Goal: Task Accomplishment & Management: Manage account settings

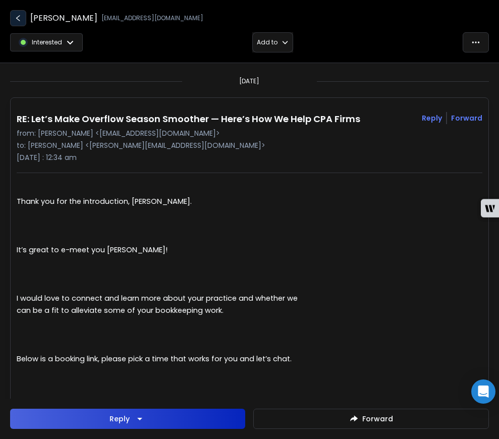
click at [21, 23] on button at bounding box center [18, 18] width 16 height 16
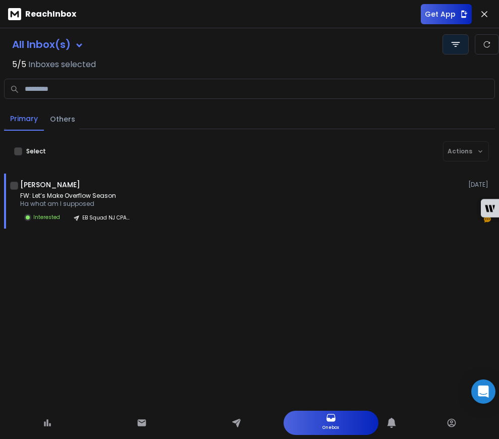
click at [461, 49] on button at bounding box center [456, 44] width 26 height 20
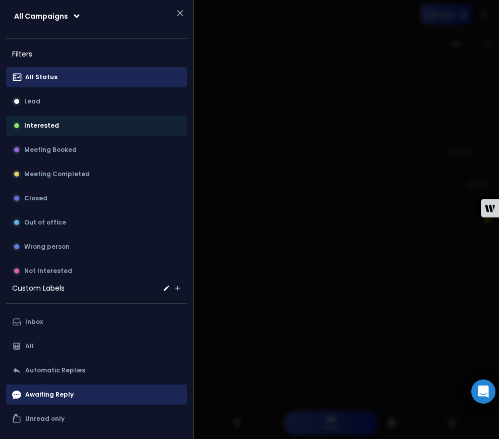
click at [84, 123] on button "Interested" at bounding box center [96, 126] width 181 height 20
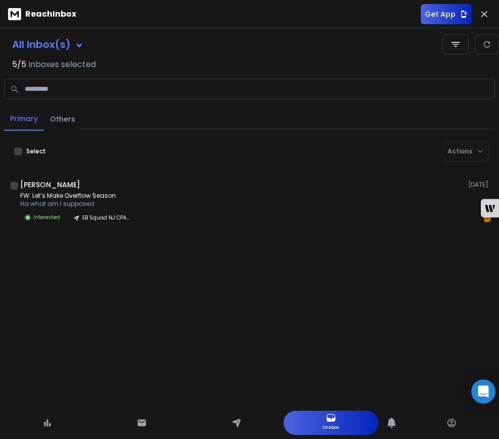
click at [106, 198] on p "FW: Let’s Make Overflow Season" at bounding box center [78, 196] width 117 height 8
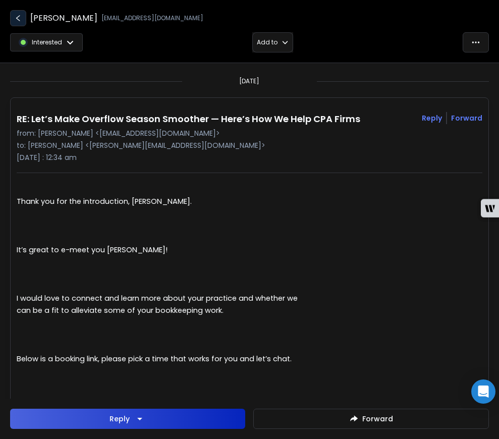
click at [17, 18] on icon at bounding box center [18, 18] width 8 height 8
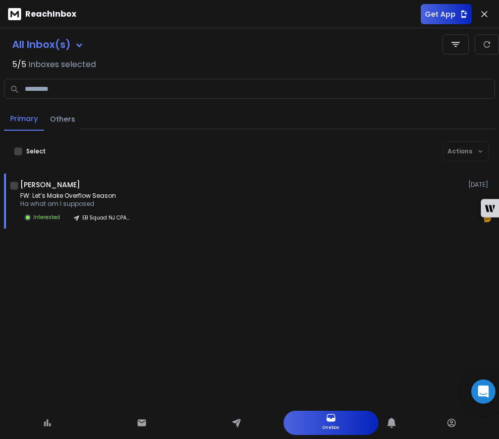
click at [57, 185] on h1 "[PERSON_NAME]" at bounding box center [50, 185] width 60 height 10
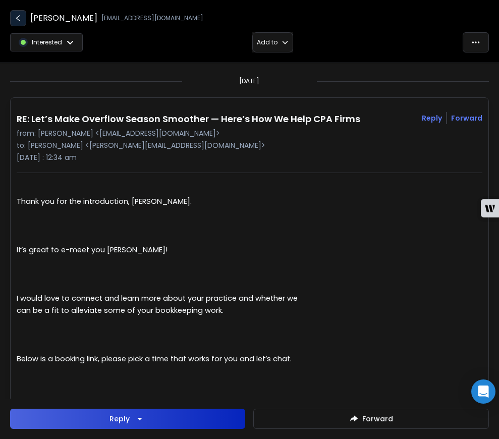
click at [22, 22] on button at bounding box center [18, 18] width 16 height 16
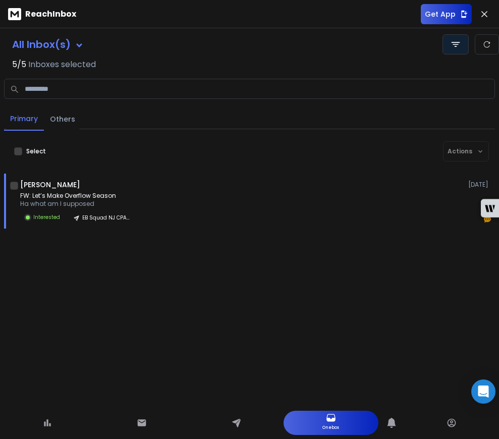
click at [455, 49] on button at bounding box center [456, 44] width 26 height 20
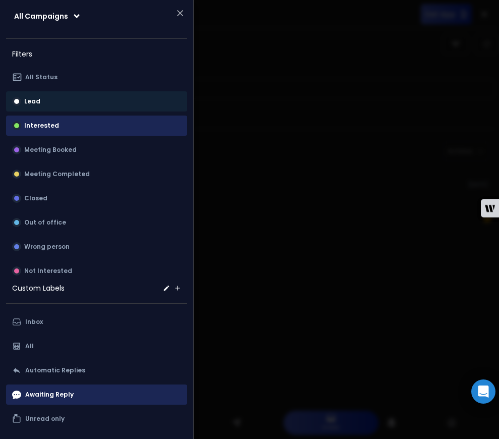
click at [67, 104] on button "Lead" at bounding box center [96, 101] width 181 height 20
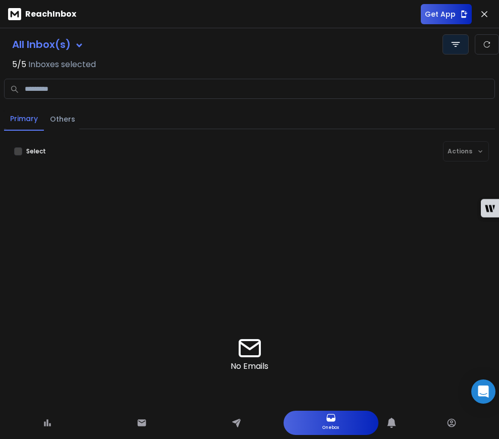
click at [468, 47] on button at bounding box center [456, 44] width 26 height 20
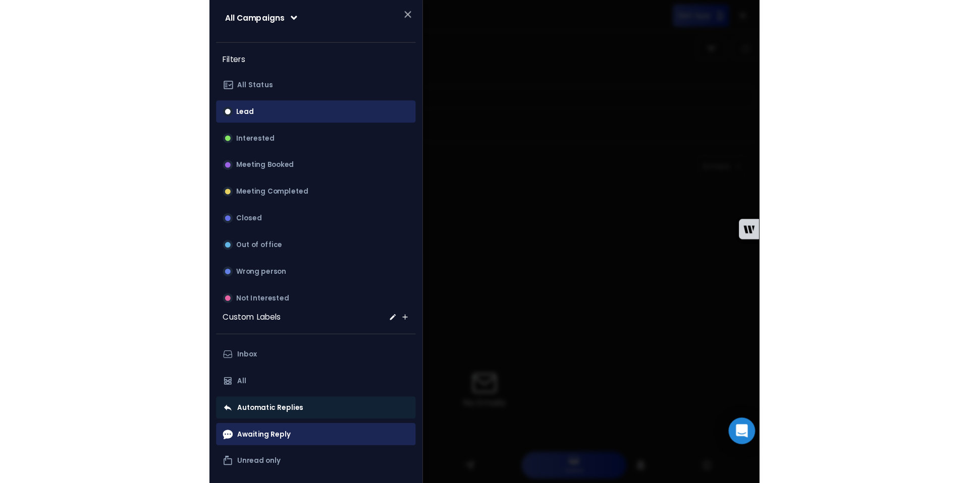
scroll to position [79, 0]
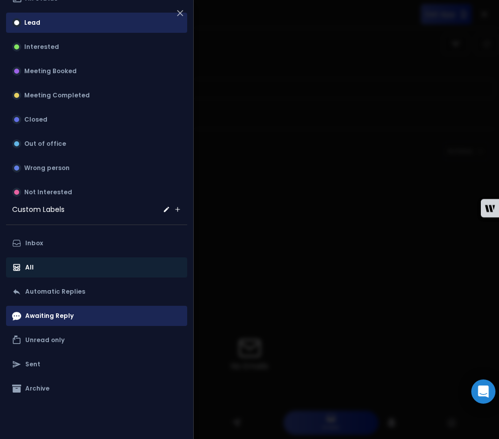
click at [58, 259] on button "All" at bounding box center [96, 267] width 181 height 20
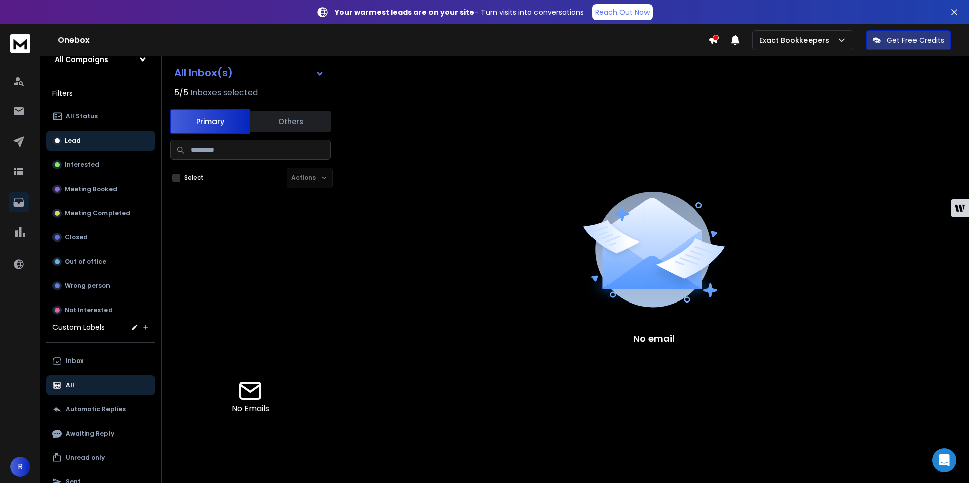
scroll to position [67, 0]
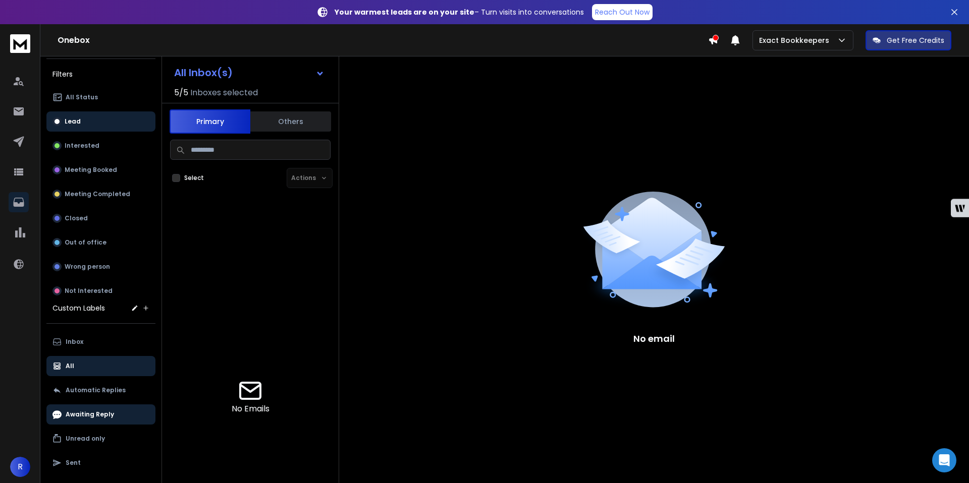
click at [96, 411] on p "Awaiting Reply" at bounding box center [90, 415] width 48 height 8
click at [103, 122] on button "Lead" at bounding box center [100, 122] width 109 height 20
click at [214, 88] on h3 "Inboxes selected" at bounding box center [224, 93] width 68 height 12
click at [249, 93] on h3 "Inboxes selected" at bounding box center [224, 93] width 68 height 12
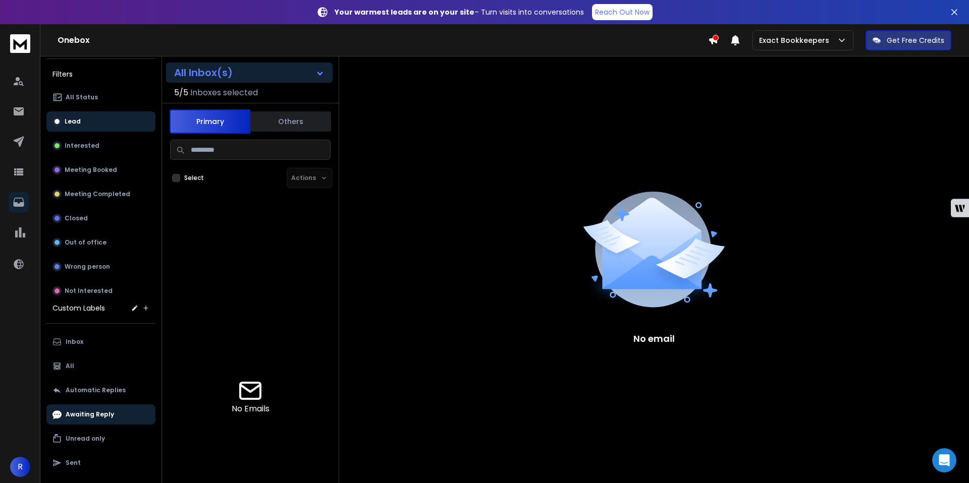
click at [312, 73] on button "All Inbox(s)" at bounding box center [249, 73] width 167 height 20
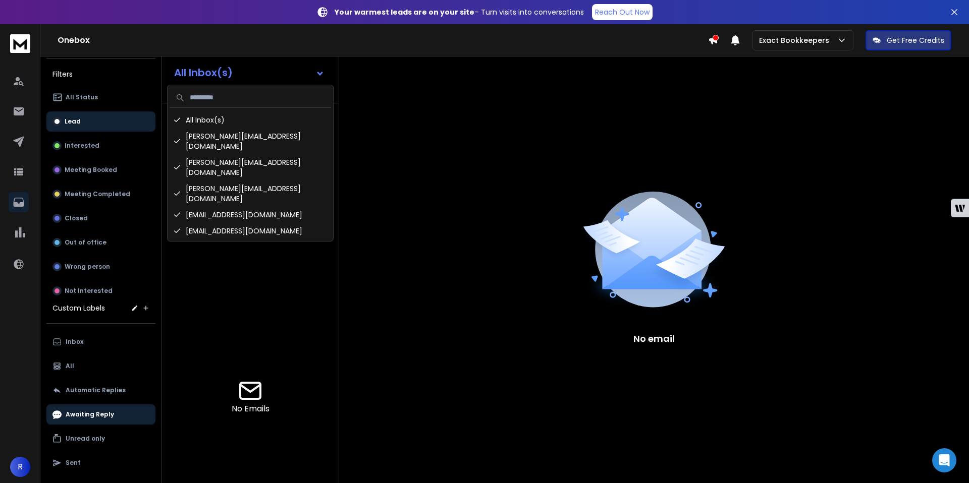
click at [387, 119] on div "No email" at bounding box center [654, 262] width 630 height 411
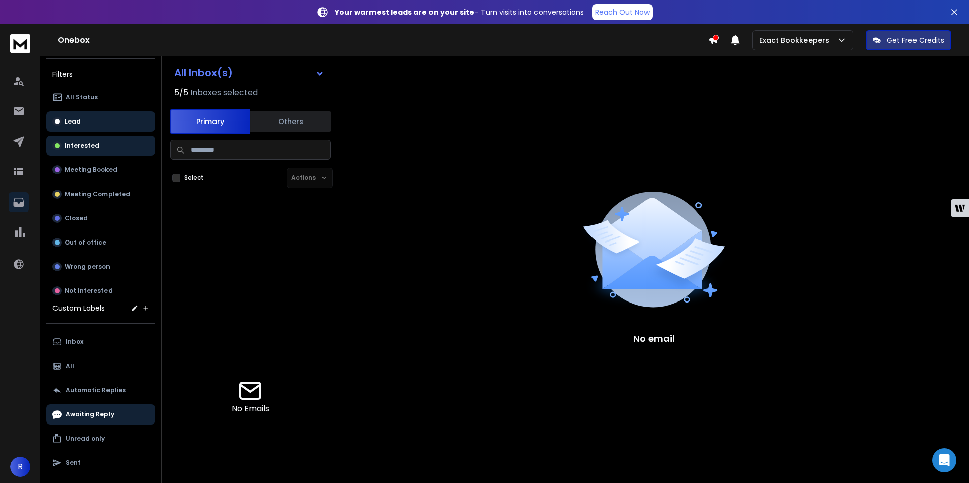
click at [88, 144] on p "Interested" at bounding box center [82, 146] width 35 height 8
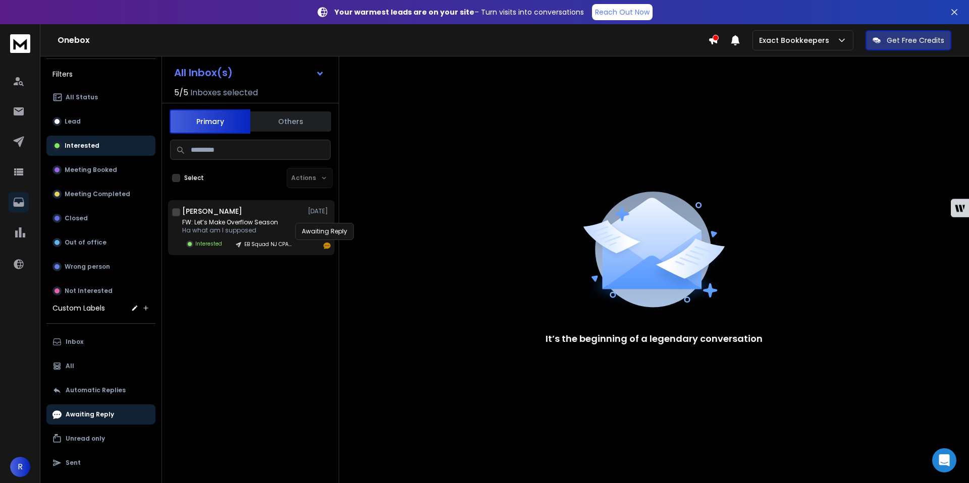
click at [324, 246] on icon at bounding box center [327, 245] width 7 height 7
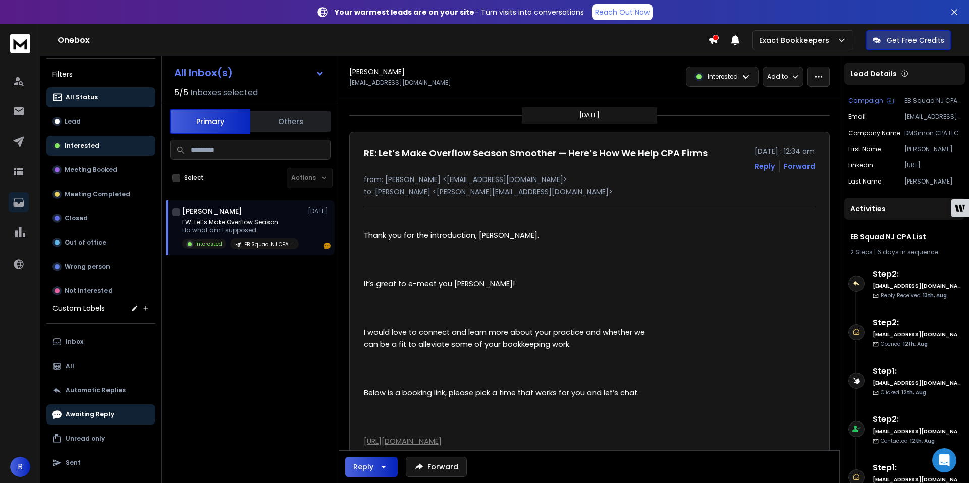
click at [66, 96] on p "All Status" at bounding box center [82, 97] width 32 height 8
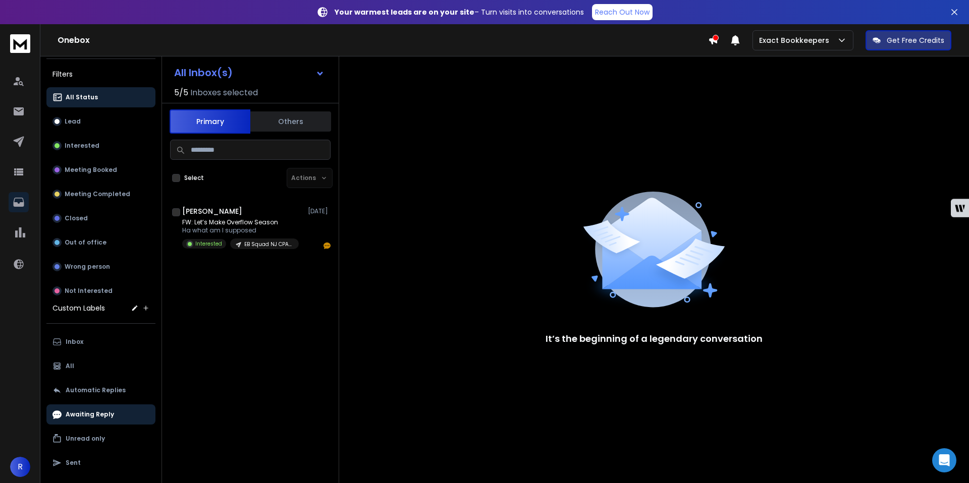
scroll to position [48, 0]
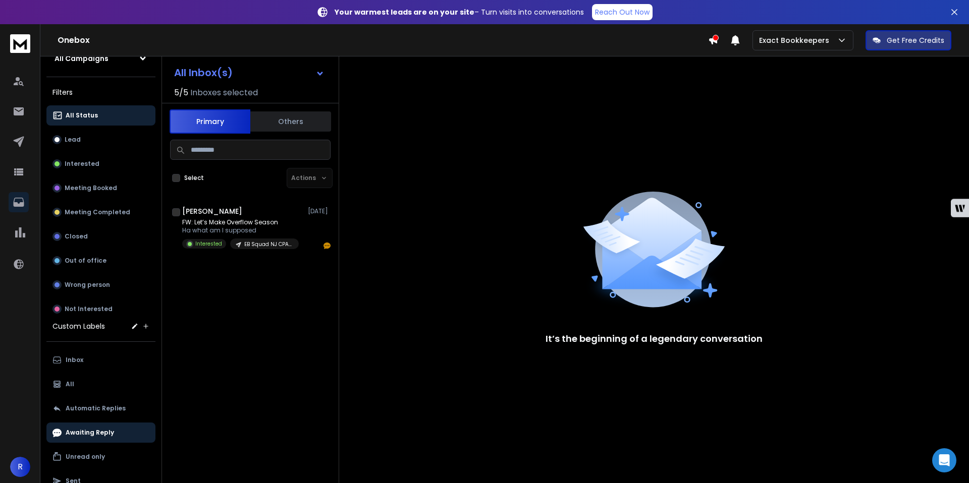
click at [292, 124] on button "Others" at bounding box center [290, 122] width 81 height 22
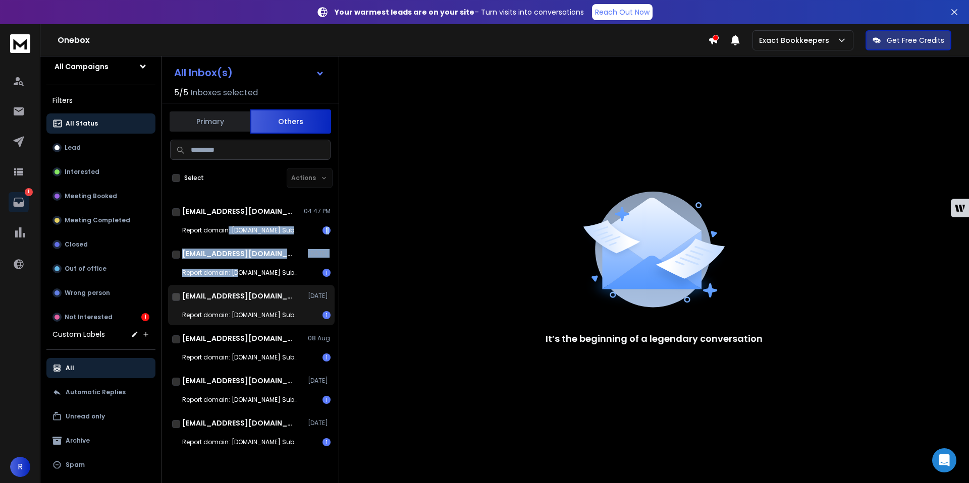
drag, startPoint x: 228, startPoint y: 233, endPoint x: 202, endPoint y: 294, distance: 65.8
click at [232, 277] on div "[EMAIL_ADDRESS][DOMAIN_NAME] 04:47 PM Report domain: [DOMAIN_NAME] Submitter: […" at bounding box center [250, 377] width 177 height 358
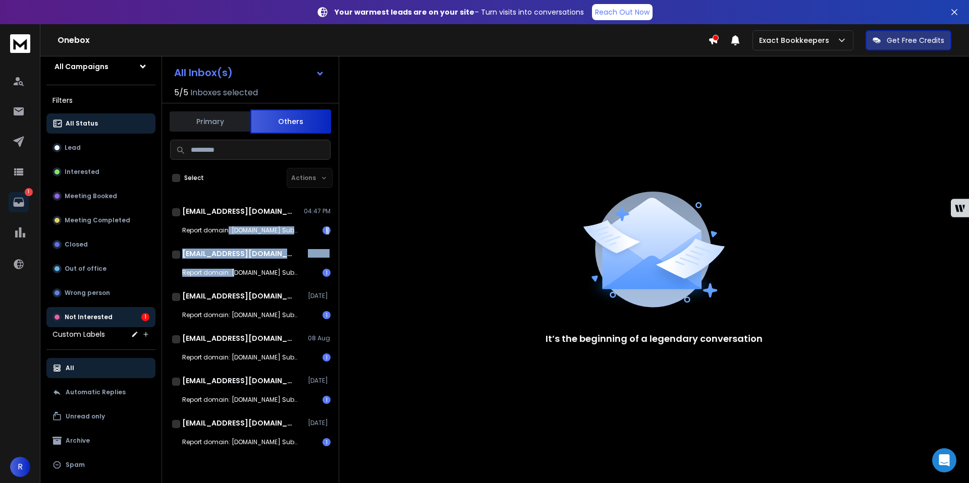
click at [110, 310] on button "Not Interested 1" at bounding box center [100, 317] width 109 height 20
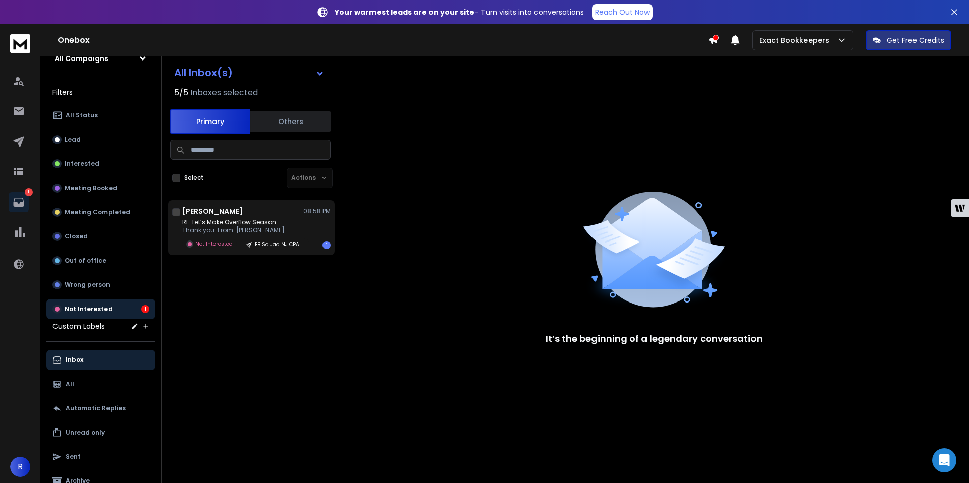
click at [277, 235] on div "RE: Let’s Make Overflow Season Thank you. From: [PERSON_NAME] Not Interested EB…" at bounding box center [245, 234] width 127 height 31
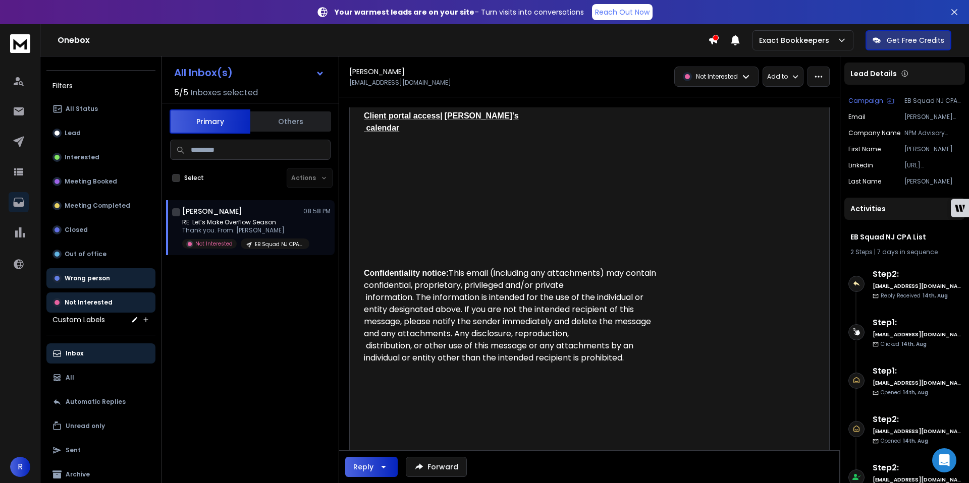
scroll to position [59, 0]
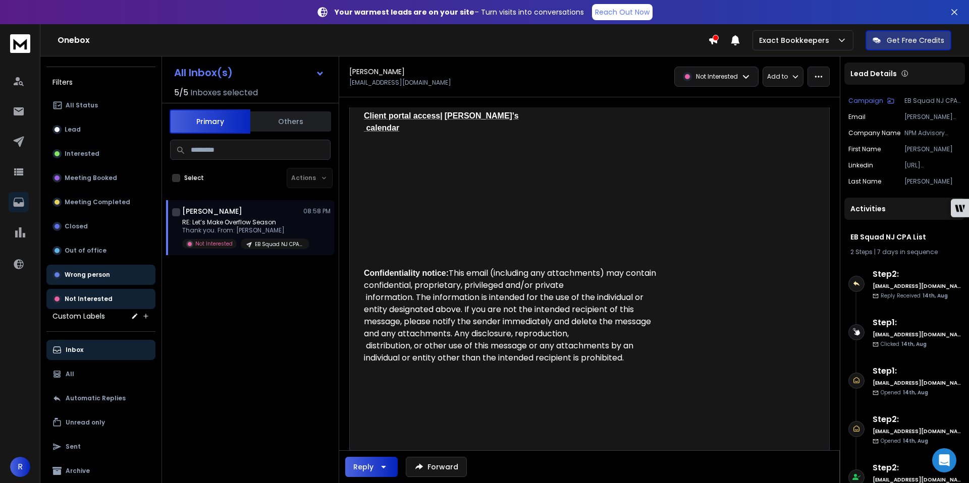
click at [88, 278] on p "Wrong person" at bounding box center [87, 275] width 45 height 8
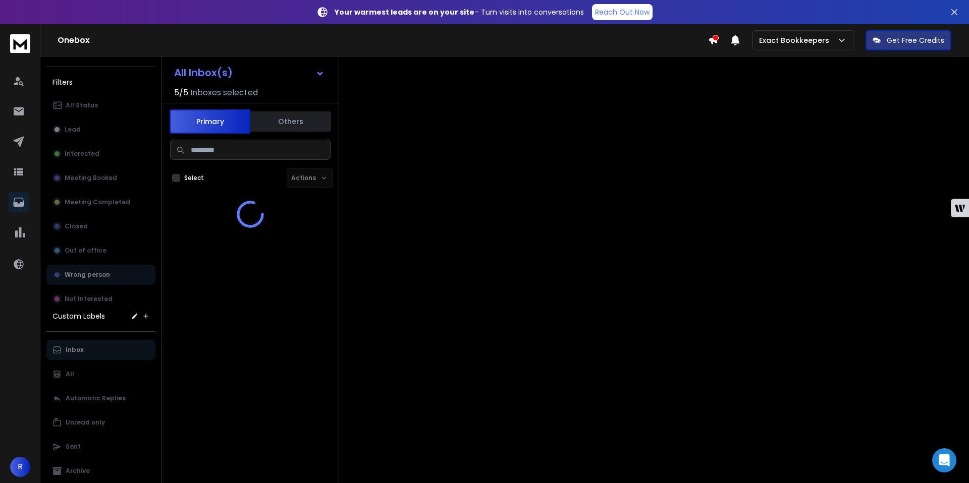
scroll to position [0, 0]
click at [90, 255] on div "Out of office" at bounding box center [79, 250] width 54 height 9
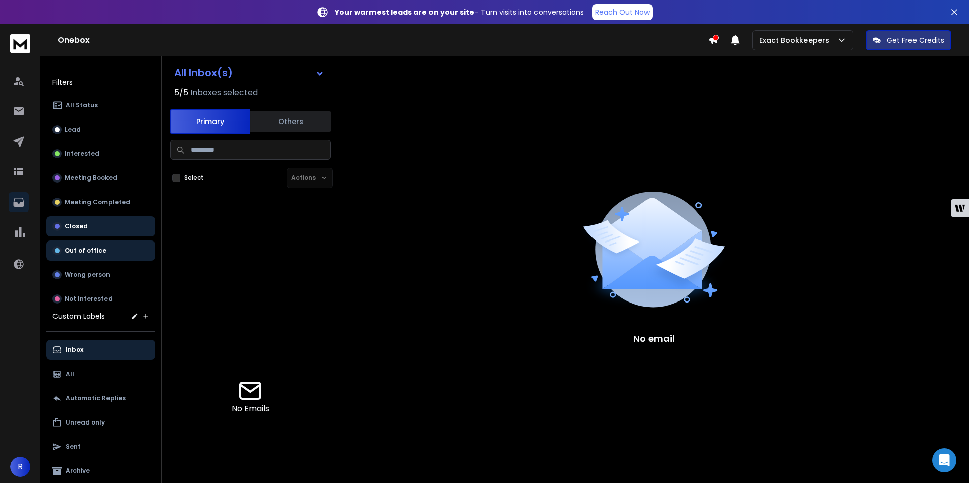
click at [91, 235] on button "Closed" at bounding box center [100, 227] width 109 height 20
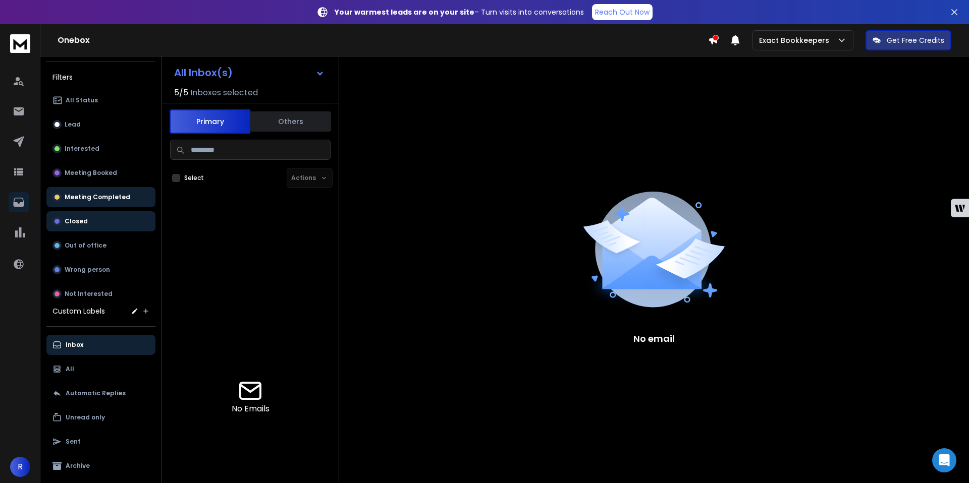
click at [101, 195] on p "Meeting Completed" at bounding box center [98, 197] width 66 height 8
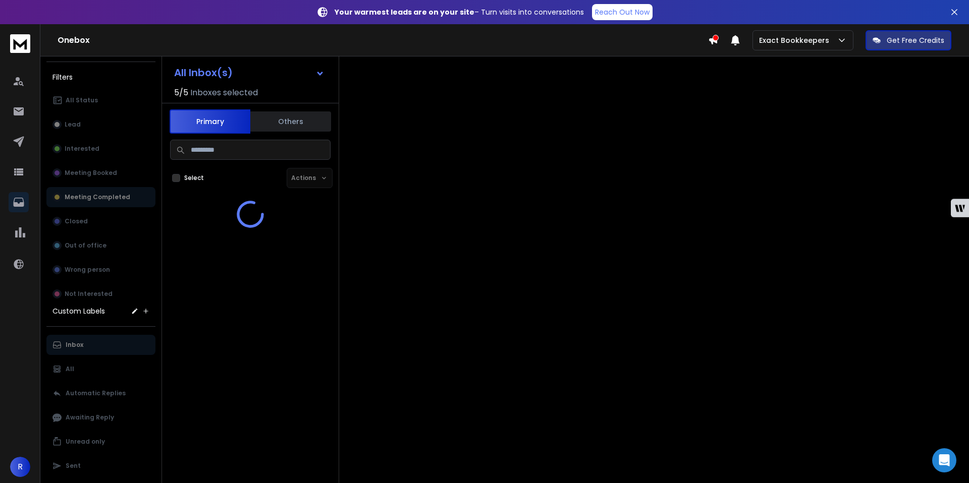
scroll to position [64, 0]
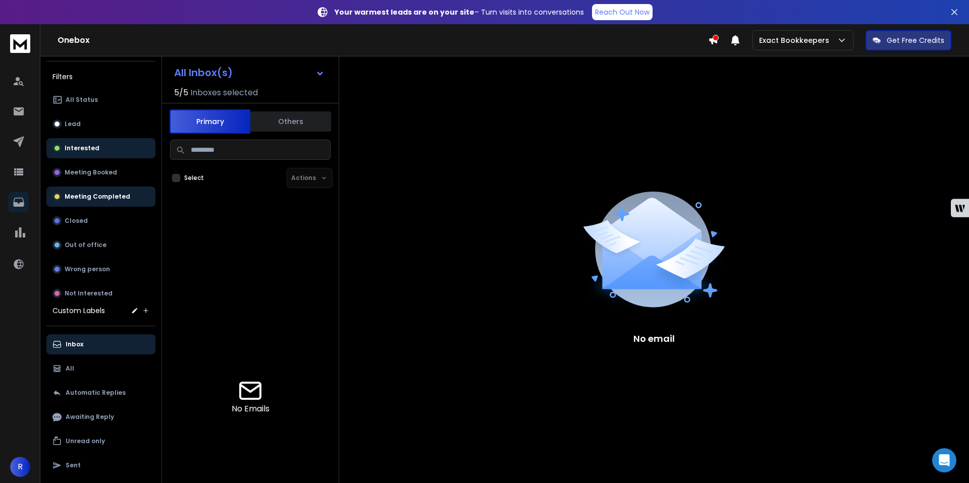
click at [109, 151] on button "Interested" at bounding box center [100, 148] width 109 height 20
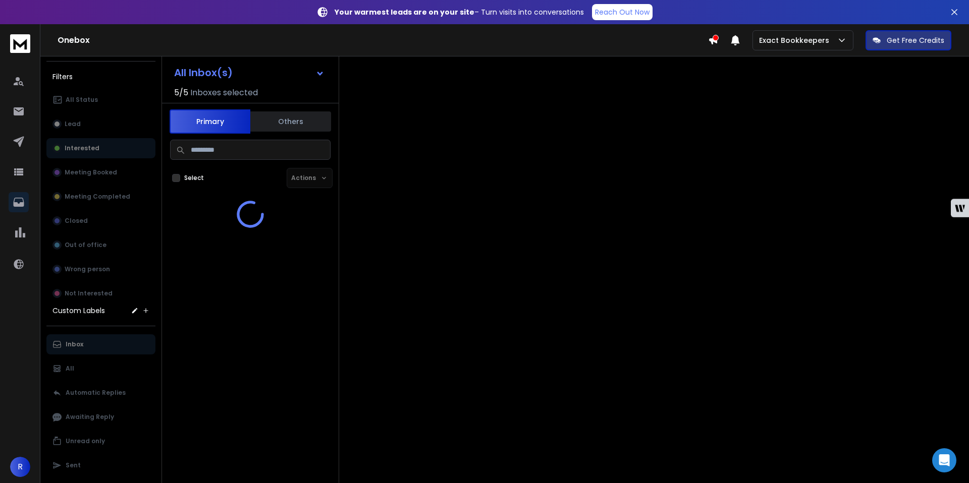
scroll to position [61, 0]
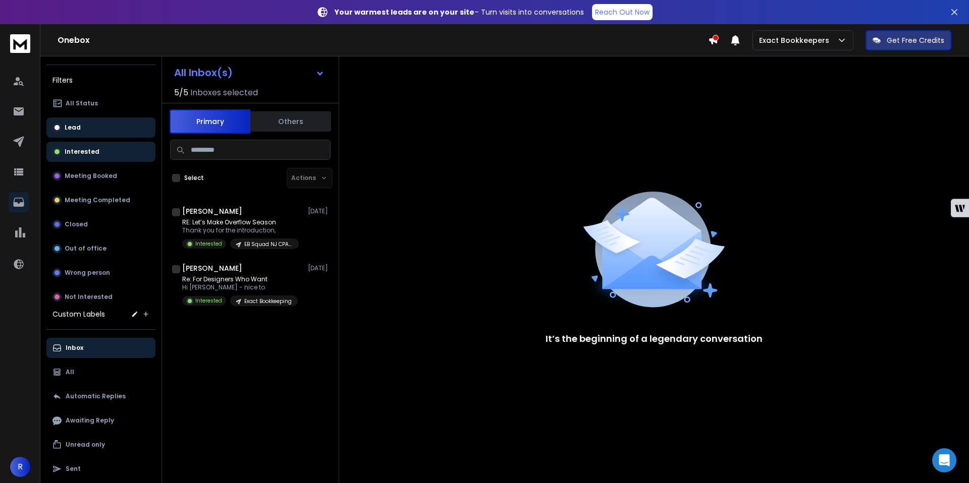
click at [109, 132] on button "Lead" at bounding box center [100, 128] width 109 height 20
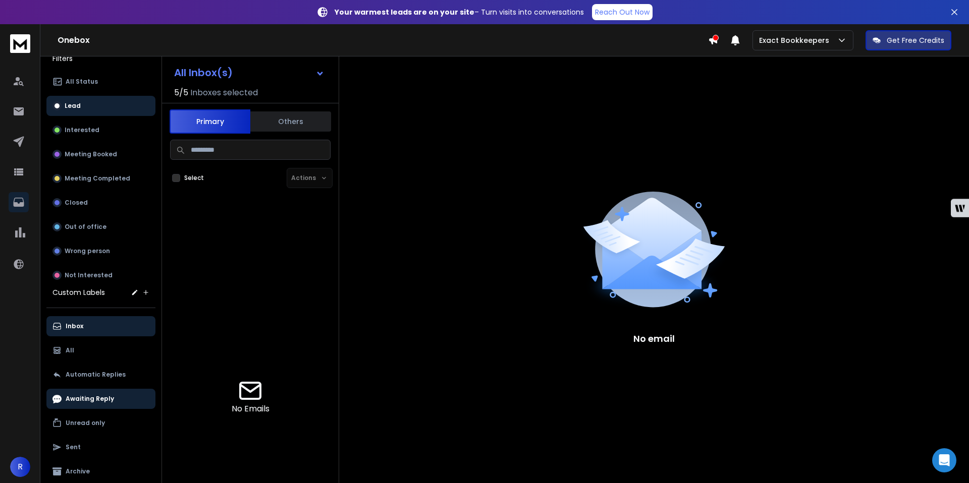
scroll to position [97, 0]
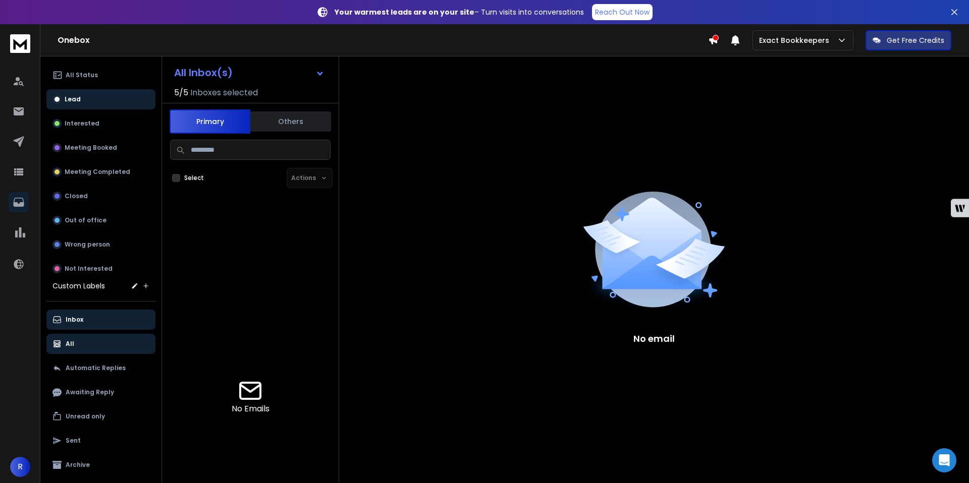
click at [87, 338] on button "All" at bounding box center [100, 344] width 109 height 20
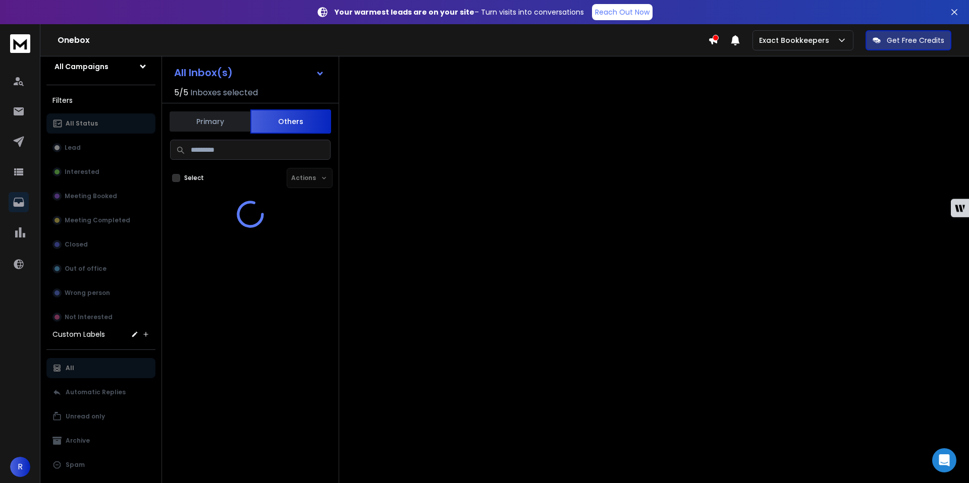
scroll to position [48, 0]
click at [262, 114] on button "Others" at bounding box center [290, 122] width 81 height 24
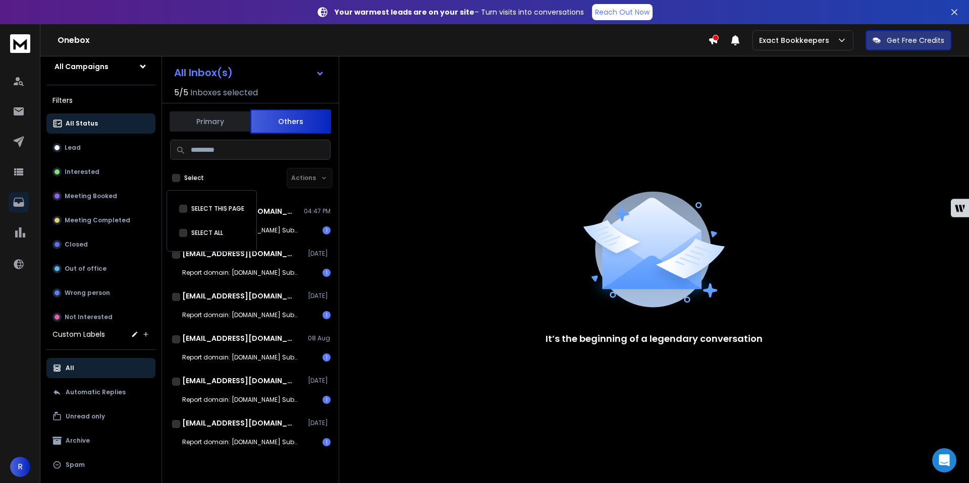
click at [176, 174] on button "SELECT THIS PAGE" at bounding box center [176, 178] width 8 height 8
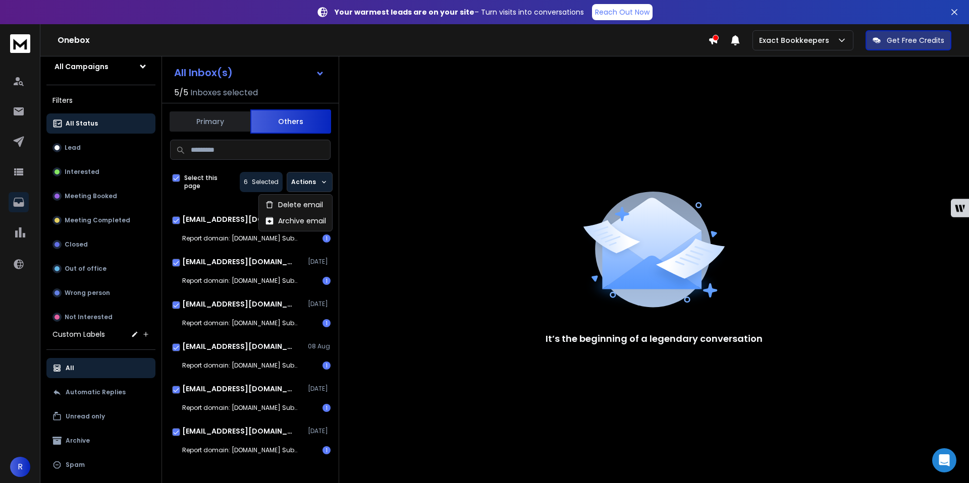
click at [320, 180] on icon "button" at bounding box center [324, 182] width 8 height 8
click at [312, 208] on div "Delete email" at bounding box center [294, 205] width 58 height 10
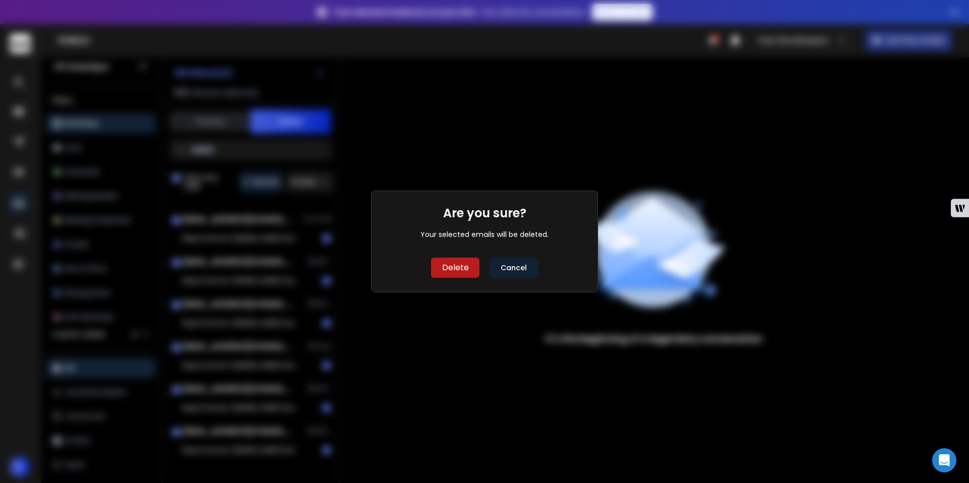
click at [451, 262] on button "Delete" at bounding box center [455, 268] width 48 height 20
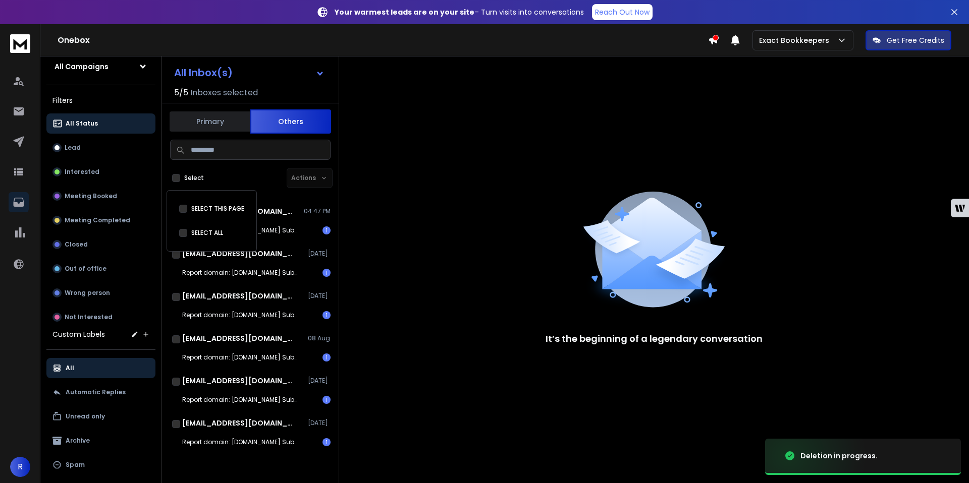
click at [174, 181] on button "SELECT THIS PAGE" at bounding box center [176, 178] width 8 height 8
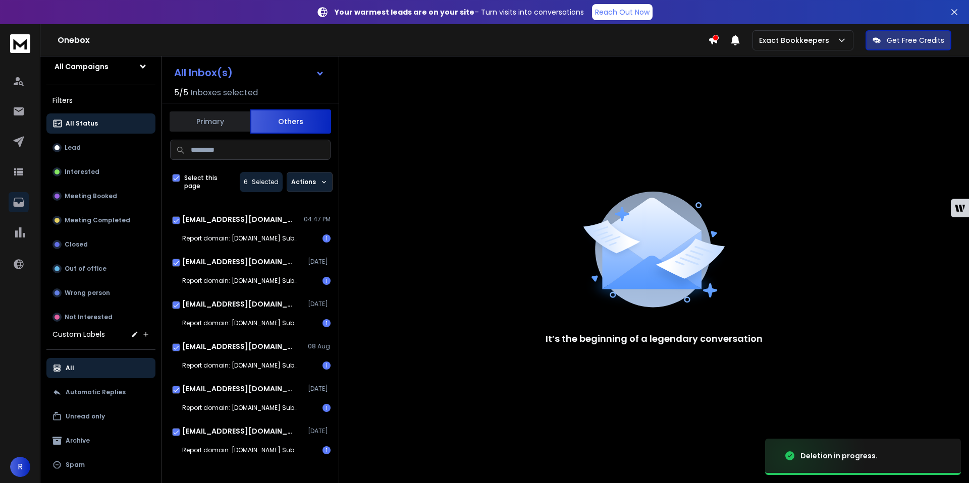
click at [310, 183] on p "Actions" at bounding box center [303, 182] width 25 height 8
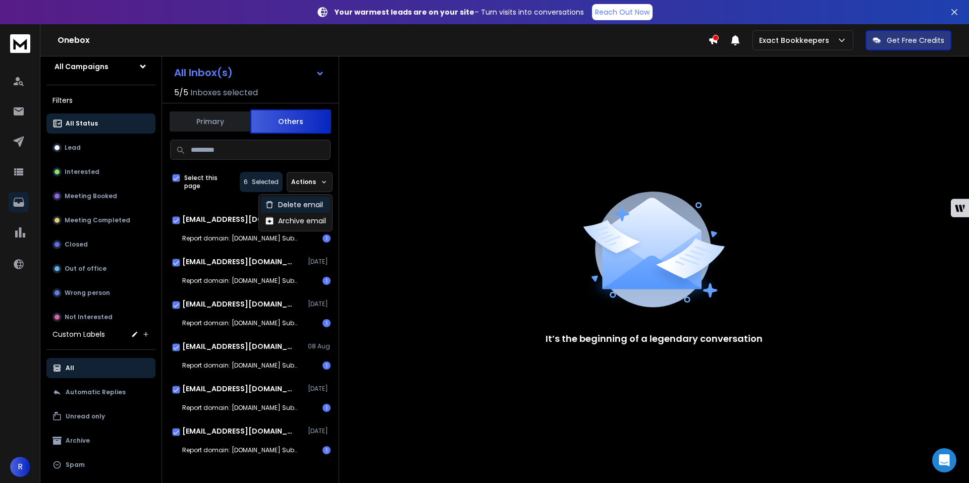
click at [309, 200] on div "Delete email" at bounding box center [294, 205] width 58 height 10
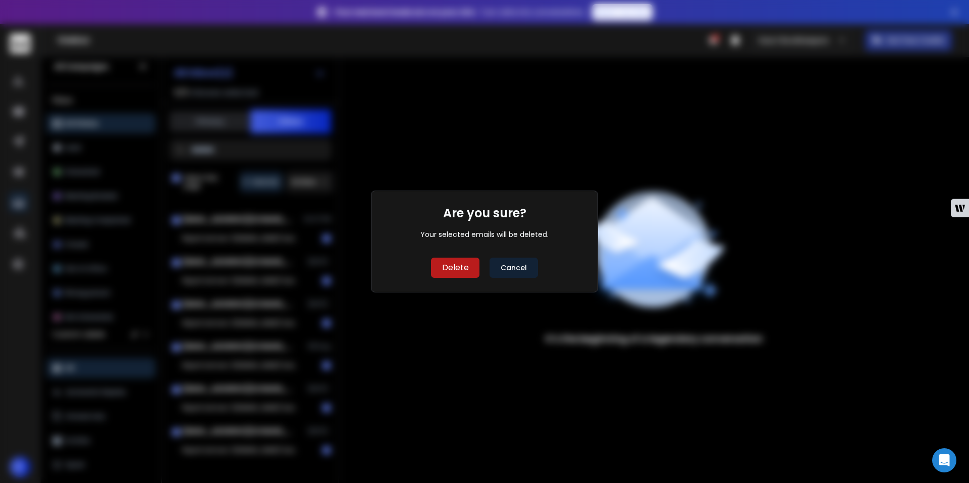
click at [448, 274] on button "Delete" at bounding box center [455, 268] width 48 height 20
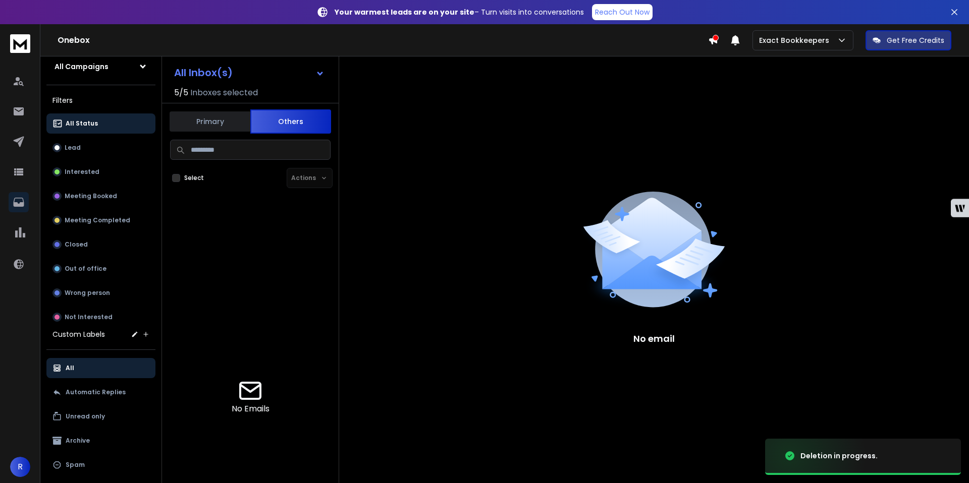
drag, startPoint x: 187, startPoint y: 291, endPoint x: 124, endPoint y: 333, distance: 76.0
click at [186, 292] on div "No Emails" at bounding box center [250, 377] width 169 height 358
click at [89, 389] on p "Automatic Replies" at bounding box center [96, 393] width 60 height 8
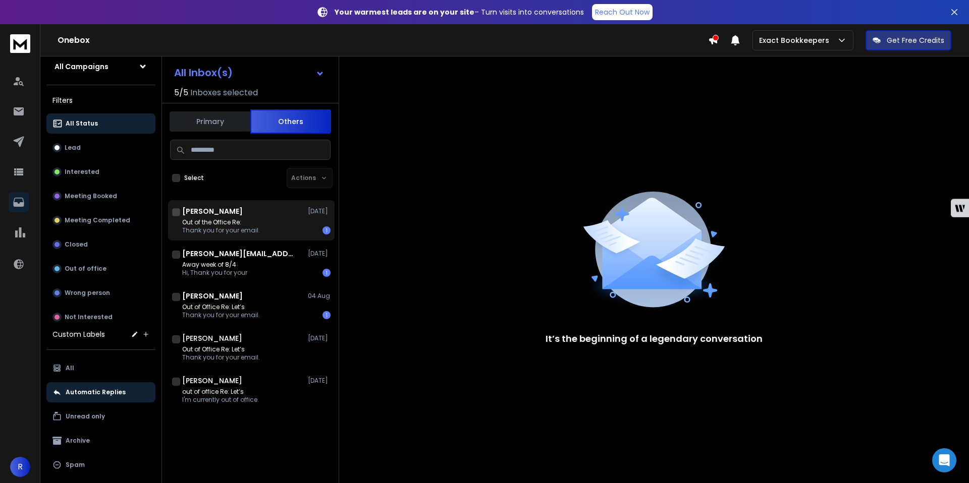
click at [204, 236] on div "[PERSON_NAME] [DATE] Out of the Office Re: Thank you for your email. 1" at bounding box center [251, 220] width 167 height 40
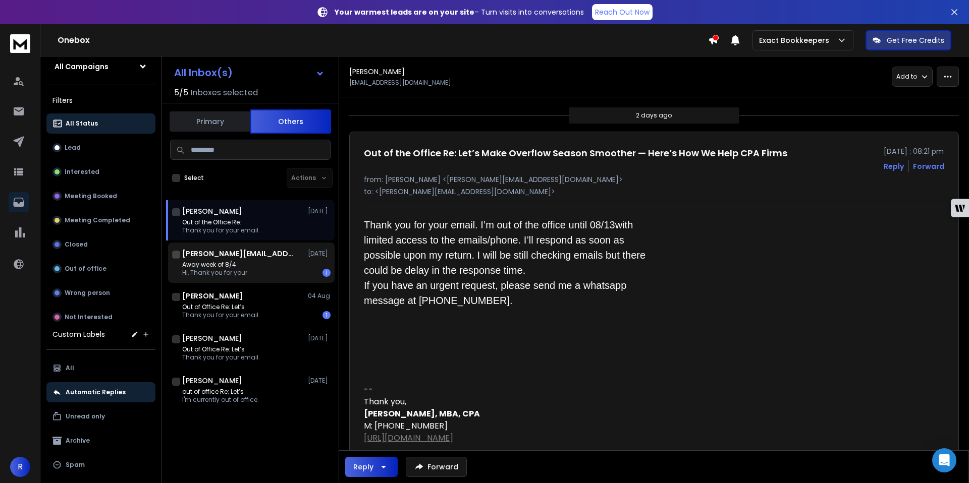
click at [208, 265] on p "Away week of 8/4" at bounding box center [214, 265] width 65 height 8
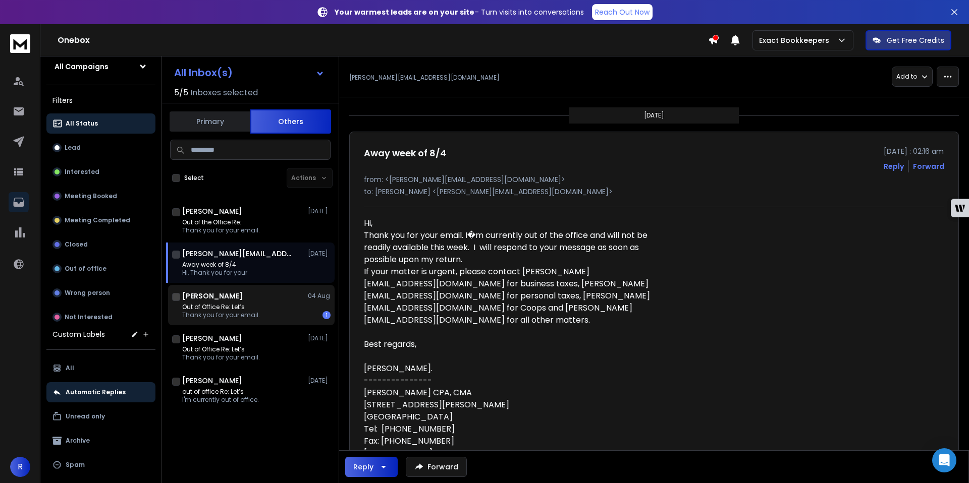
click at [243, 309] on p "Out of Office Re: Let’s" at bounding box center [221, 307] width 78 height 8
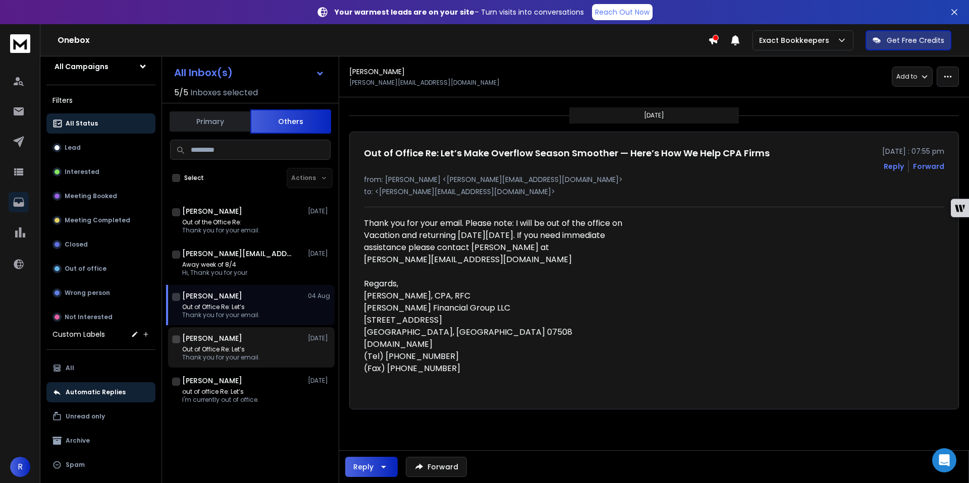
click at [239, 359] on p "Thank you for your email." at bounding box center [221, 358] width 78 height 8
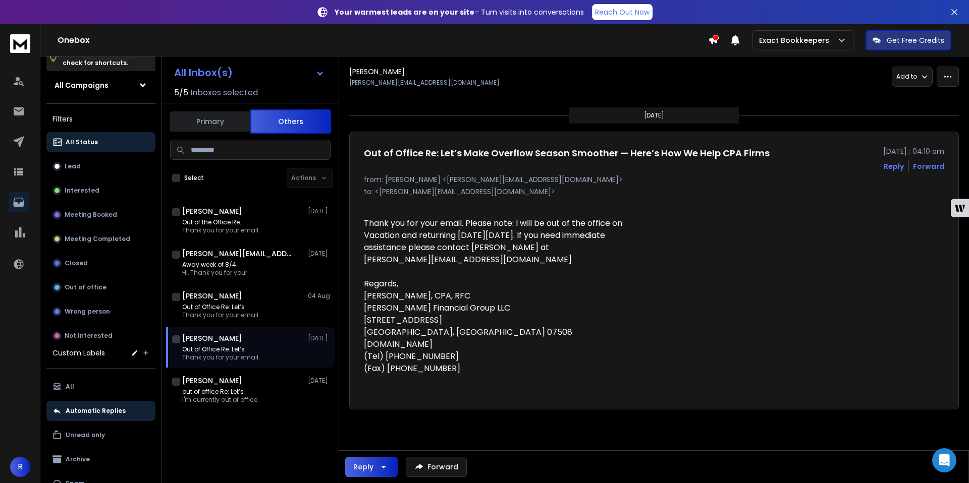
scroll to position [0, 0]
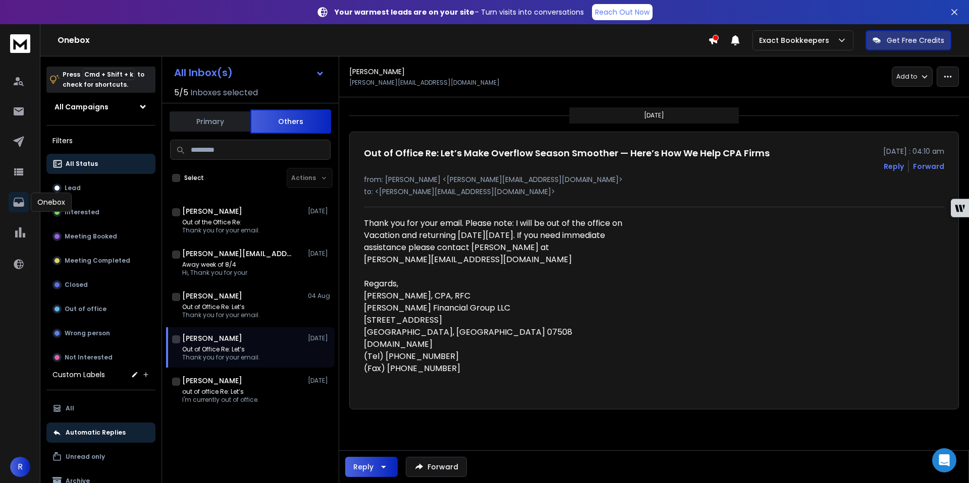
click at [19, 200] on icon at bounding box center [19, 202] width 12 height 12
click at [98, 111] on h1 "All Campaigns" at bounding box center [82, 107] width 54 height 10
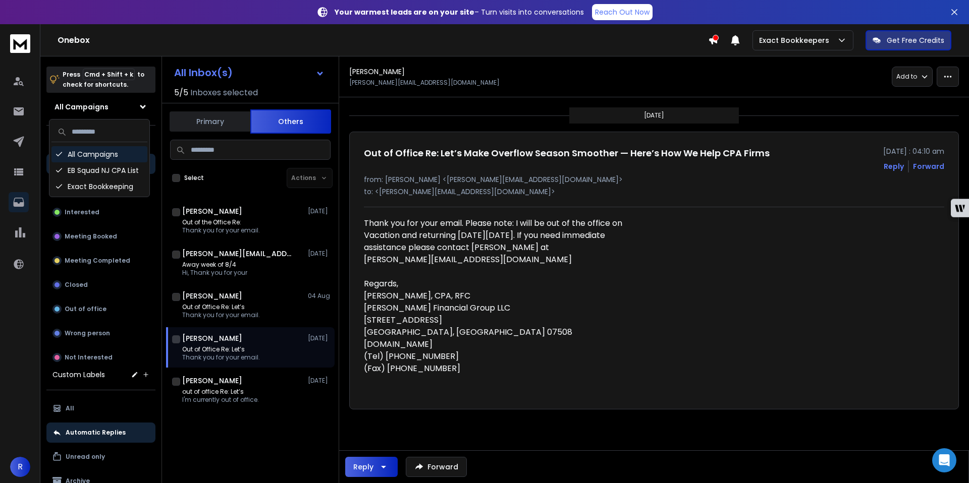
click at [93, 156] on div "All Campaigns" at bounding box center [99, 154] width 96 height 16
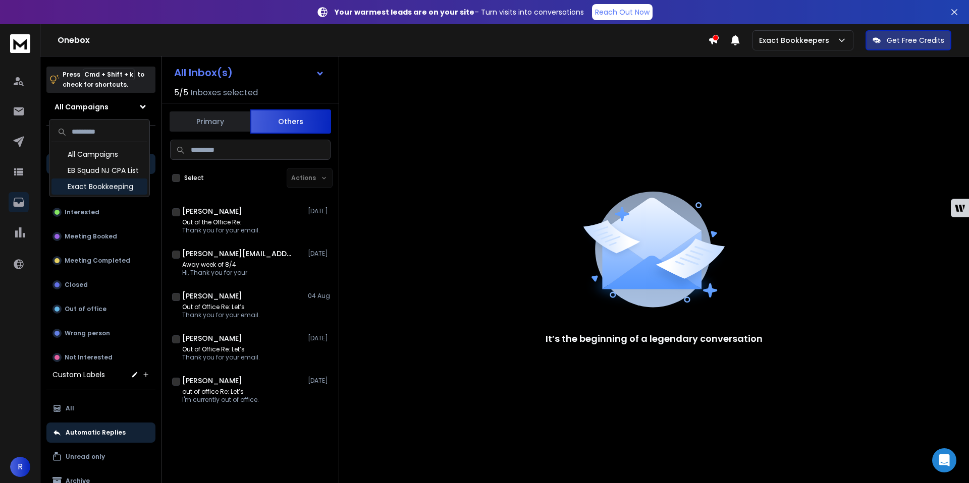
click at [94, 190] on div "Exact Bookkeeping" at bounding box center [99, 187] width 96 height 16
click at [104, 174] on div "EB Squad NJ CPA List" at bounding box center [99, 171] width 96 height 16
click at [69, 217] on button "Interested" at bounding box center [100, 212] width 109 height 20
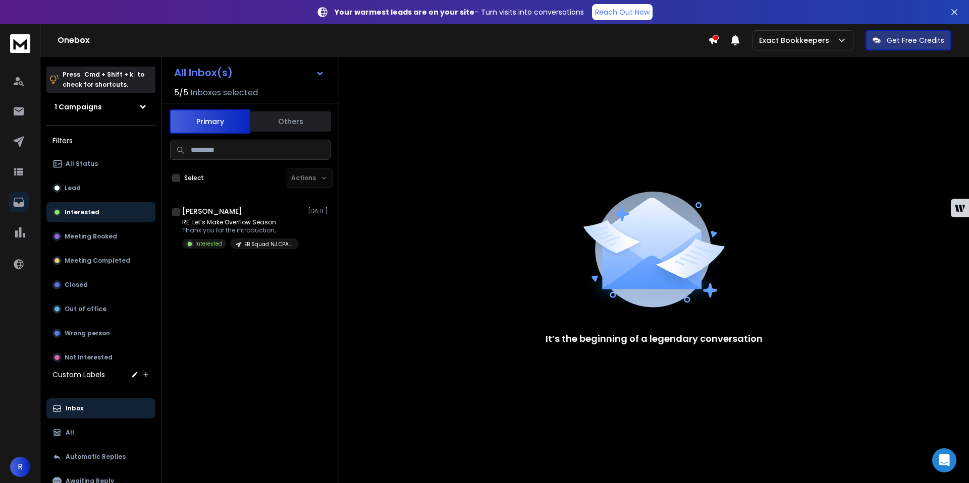
click at [240, 295] on div "[PERSON_NAME] [DATE] RE: Let’s Make Overflow Season Thank you for the introduct…" at bounding box center [250, 280] width 177 height 164
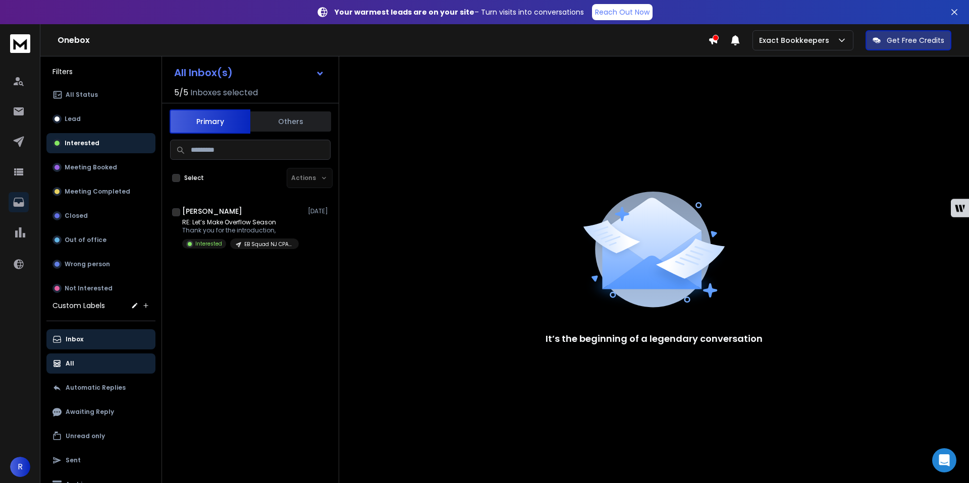
scroll to position [70, 0]
click at [97, 363] on button "All" at bounding box center [100, 363] width 109 height 20
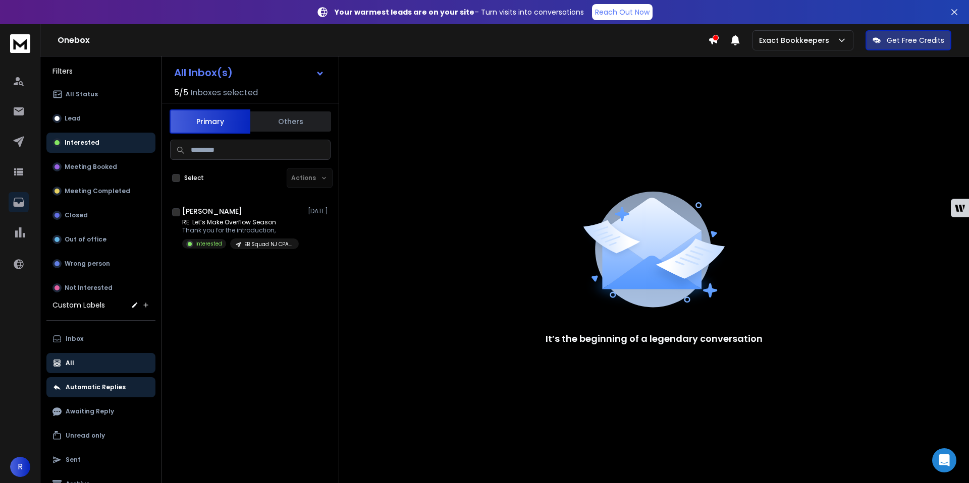
click at [78, 385] on p "Automatic Replies" at bounding box center [96, 388] width 60 height 8
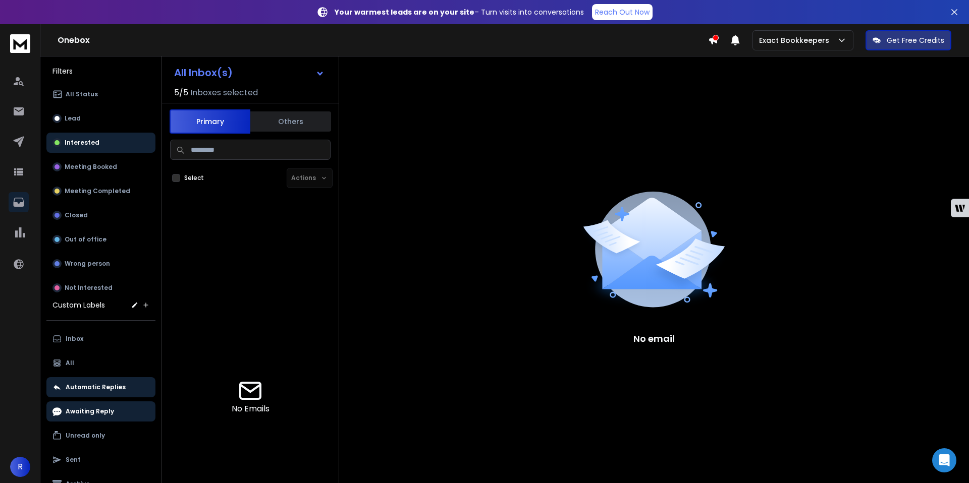
click at [79, 410] on p "Awaiting Reply" at bounding box center [90, 412] width 48 height 8
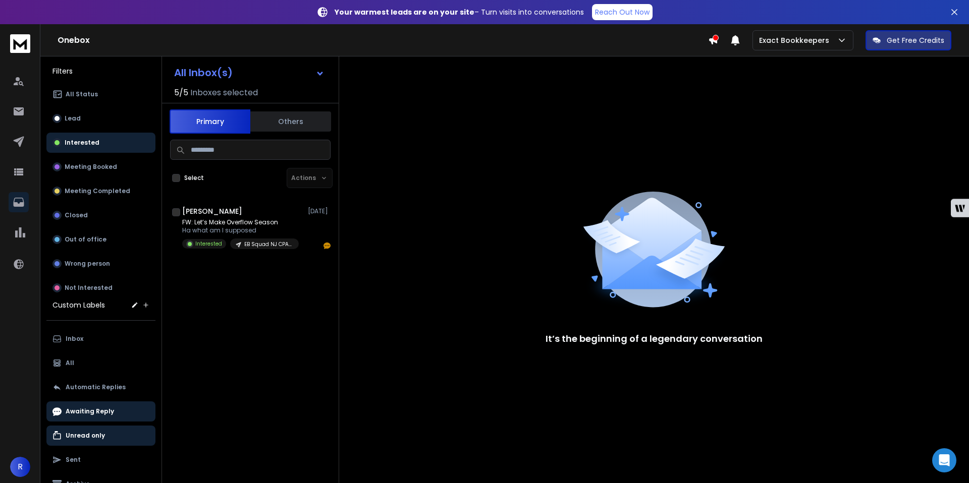
drag, startPoint x: 85, startPoint y: 438, endPoint x: 93, endPoint y: 427, distance: 13.3
click at [93, 427] on button "Unread only" at bounding box center [100, 436] width 109 height 20
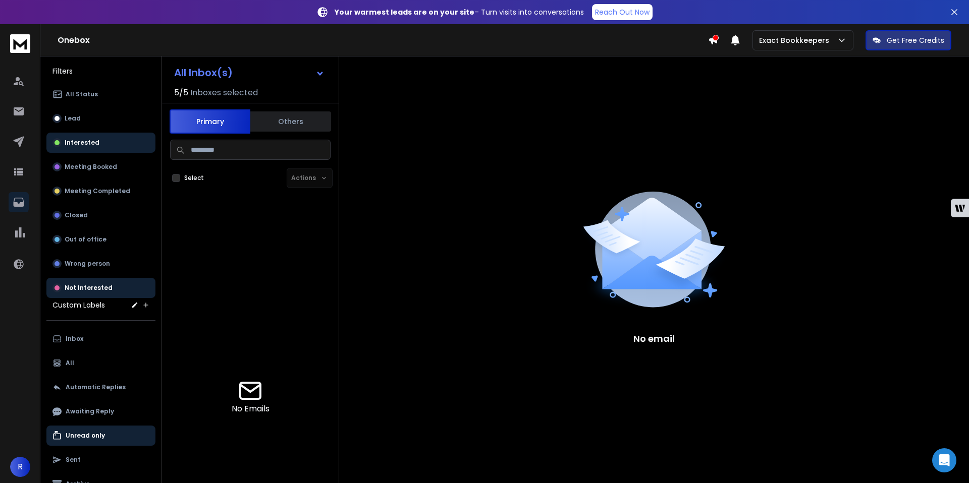
click at [94, 294] on button "Not Interested" at bounding box center [100, 288] width 109 height 20
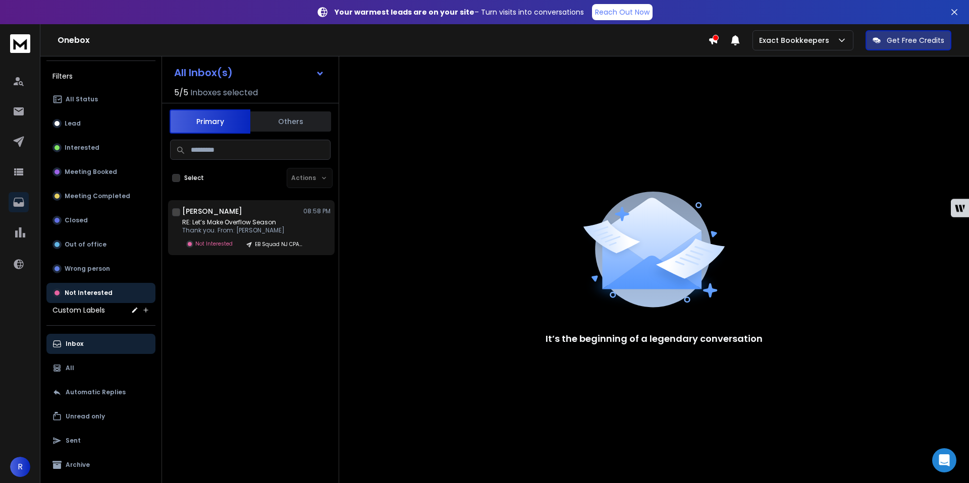
click at [221, 228] on p "Thank you. From: [PERSON_NAME]" at bounding box center [242, 231] width 121 height 8
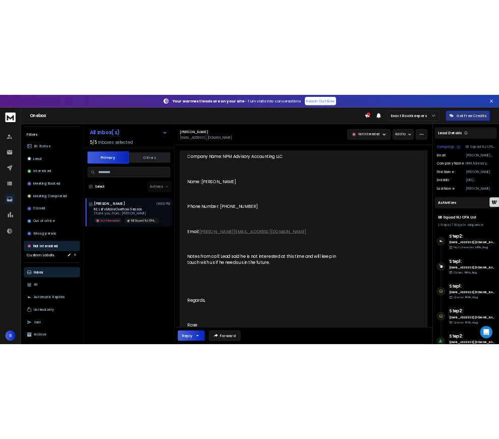
scroll to position [630, 0]
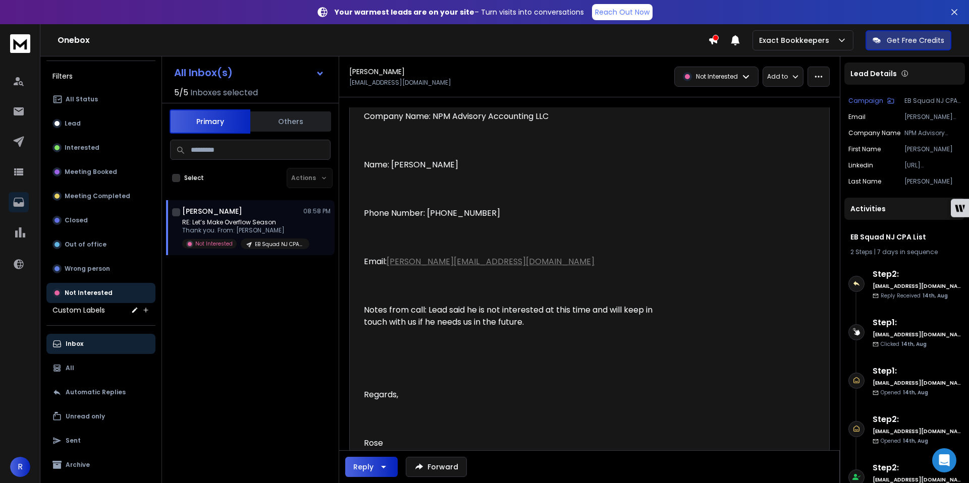
click at [294, 310] on div "[PERSON_NAME] 08:58 PM RE: Let’s Make Overflow Season Thank you. From: [PERSON_…" at bounding box center [250, 280] width 177 height 164
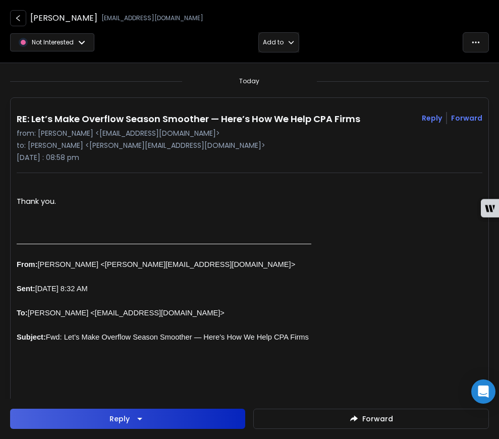
scroll to position [0, 0]
